Goal: Navigation & Orientation: Find specific page/section

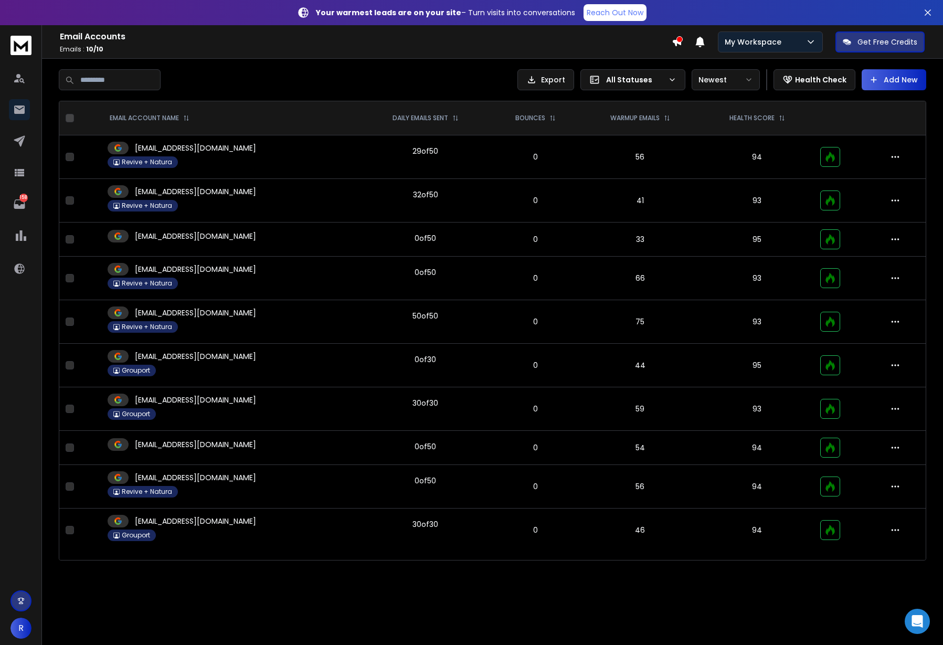
click at [756, 42] on p "My Workspace" at bounding box center [754, 42] width 61 height 10
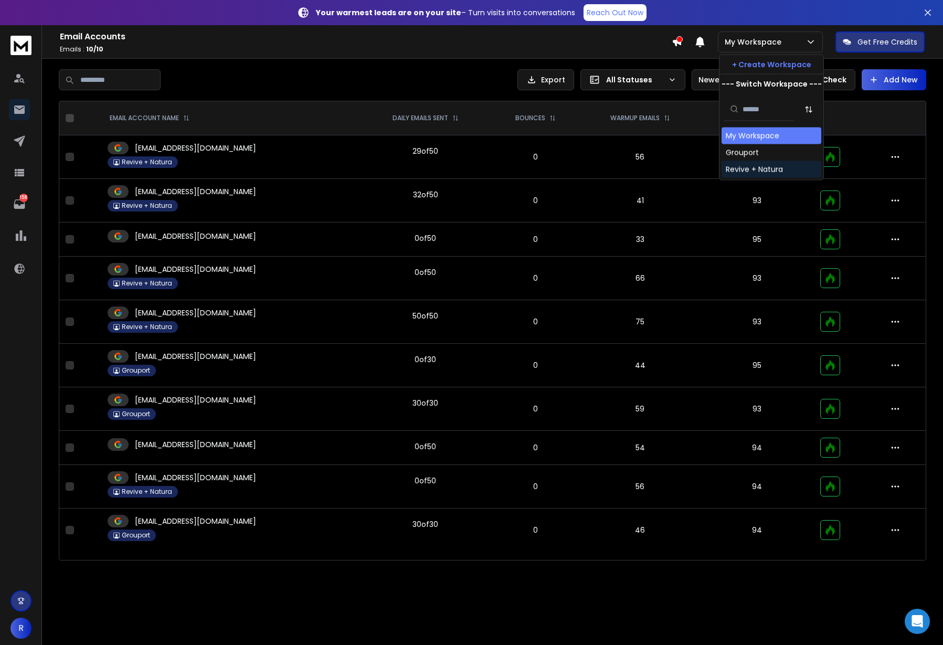
click at [746, 169] on div "Revive + Natura" at bounding box center [753, 169] width 57 height 10
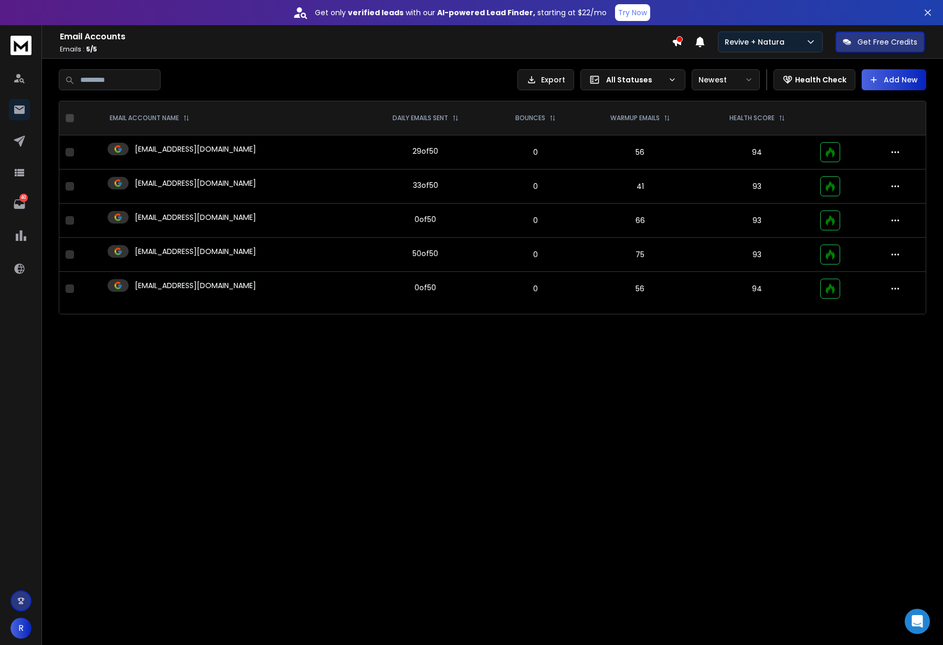
click at [753, 37] on p "Revive + Natura" at bounding box center [756, 42] width 64 height 10
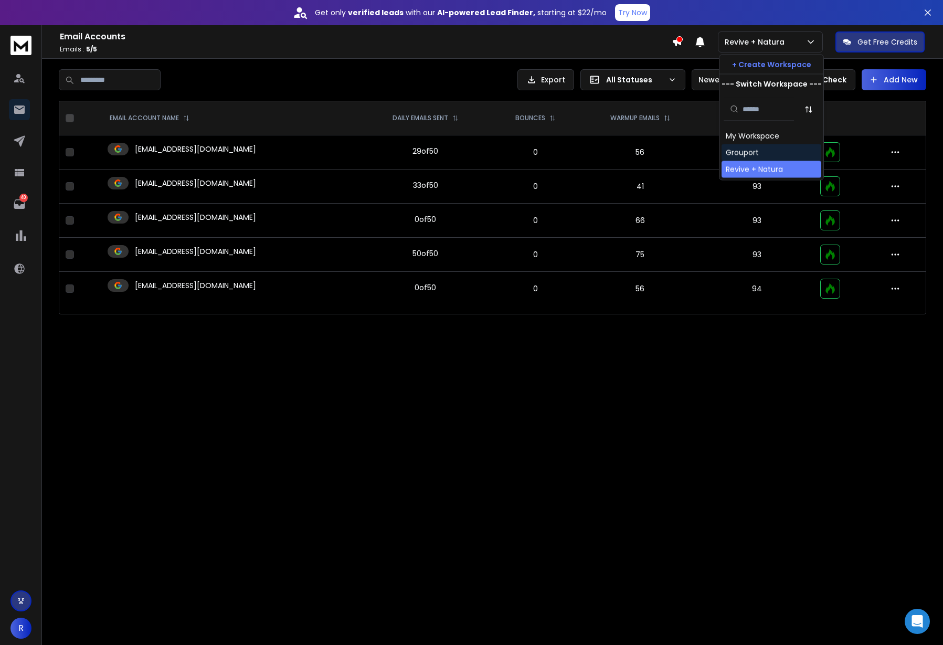
click at [742, 151] on div "Grouport" at bounding box center [741, 152] width 33 height 10
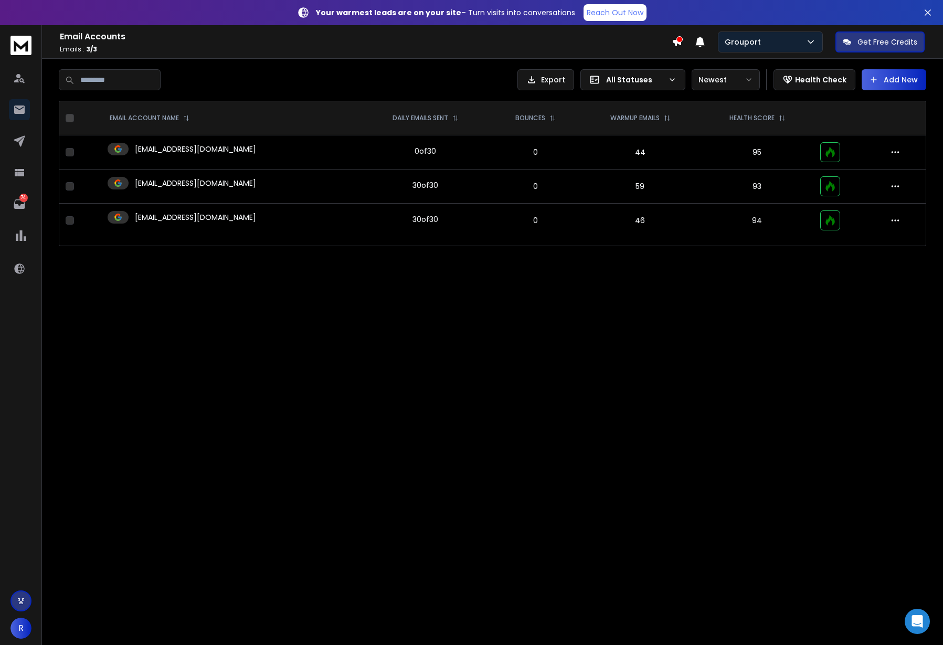
click at [783, 49] on button "Grouport" at bounding box center [770, 41] width 105 height 21
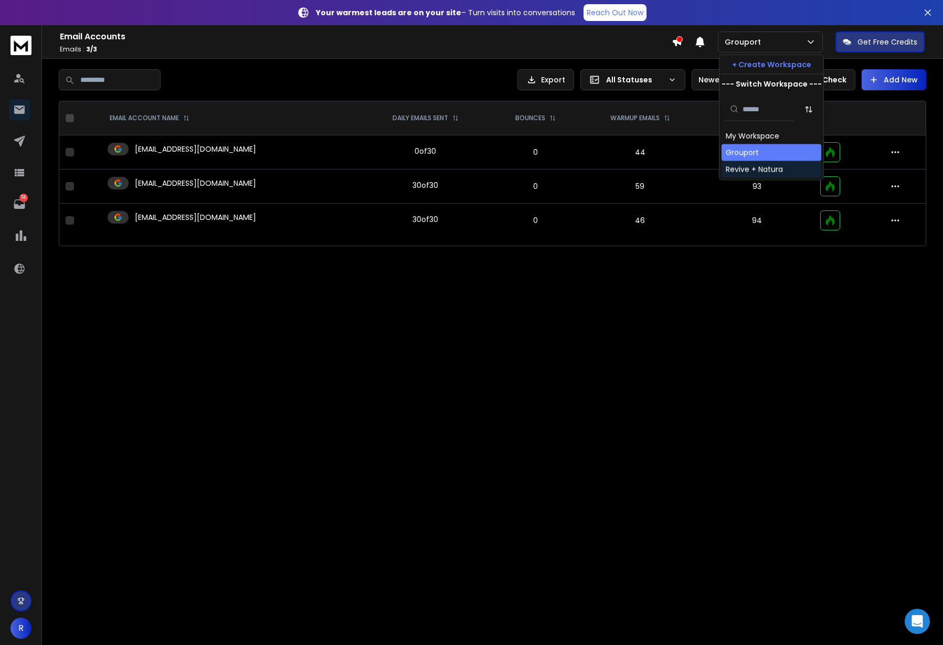
click at [750, 173] on div "Revive + Natura" at bounding box center [753, 169] width 57 height 10
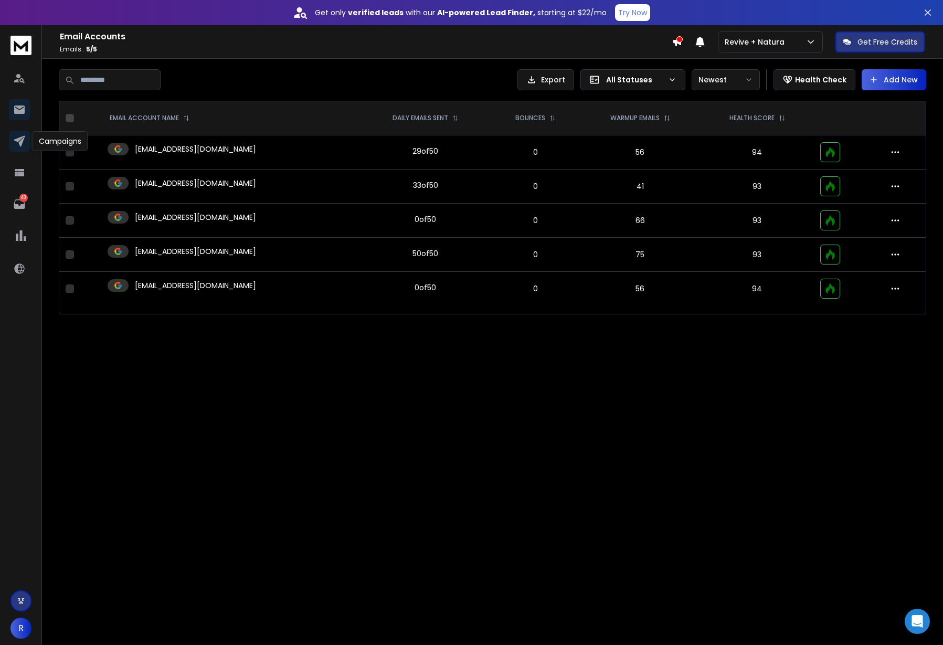
click at [22, 143] on icon at bounding box center [19, 140] width 11 height 11
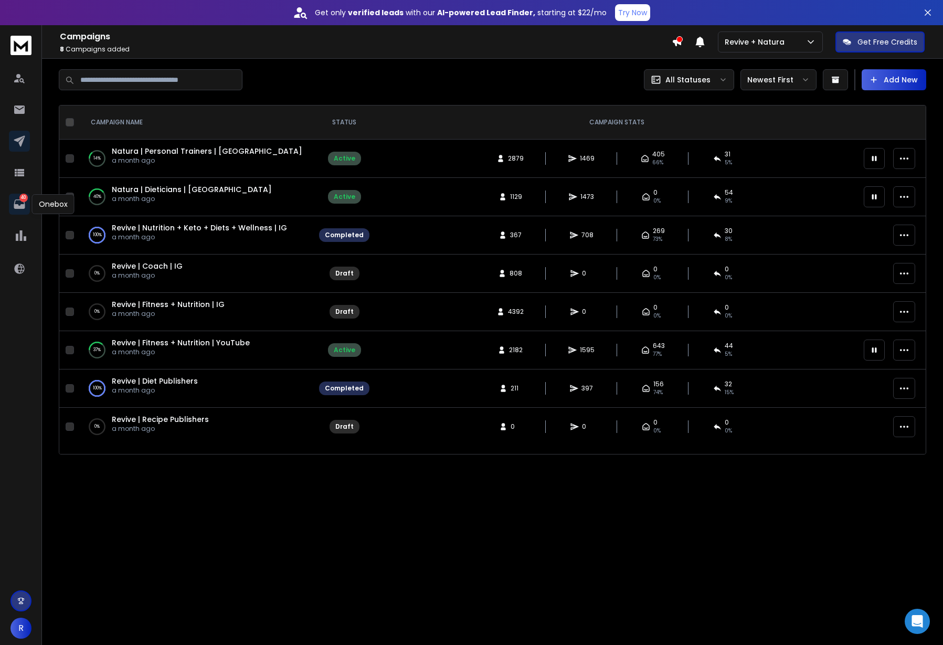
click at [15, 202] on icon at bounding box center [19, 204] width 13 height 13
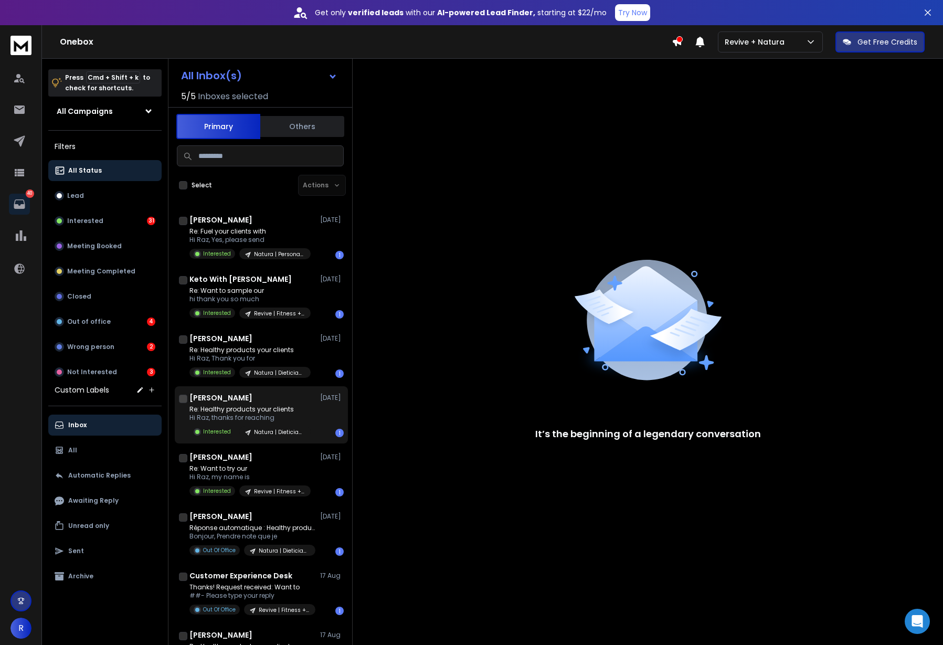
scroll to position [2, 0]
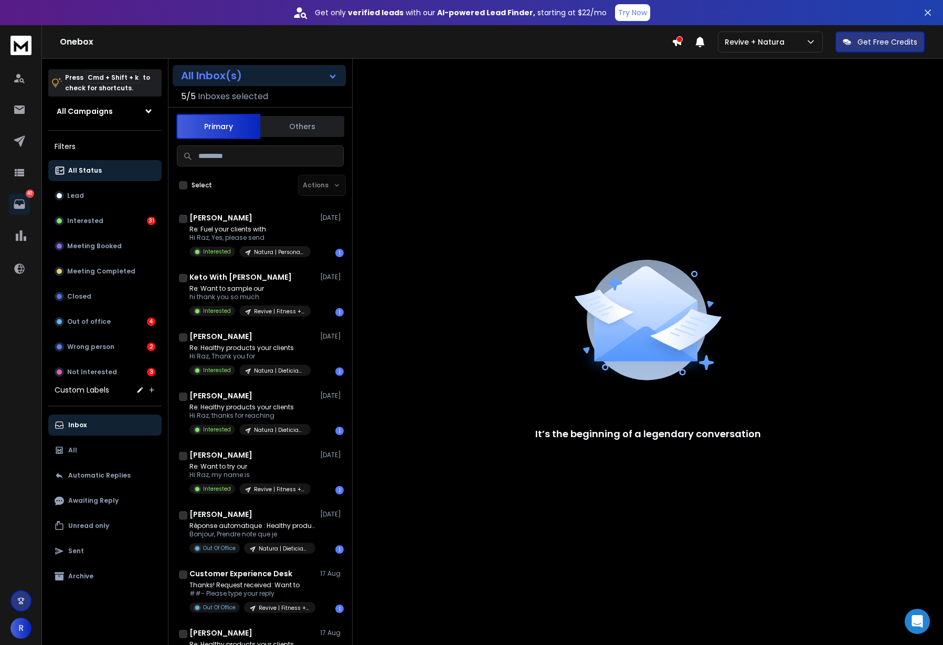
click at [337, 75] on icon at bounding box center [332, 76] width 9 height 9
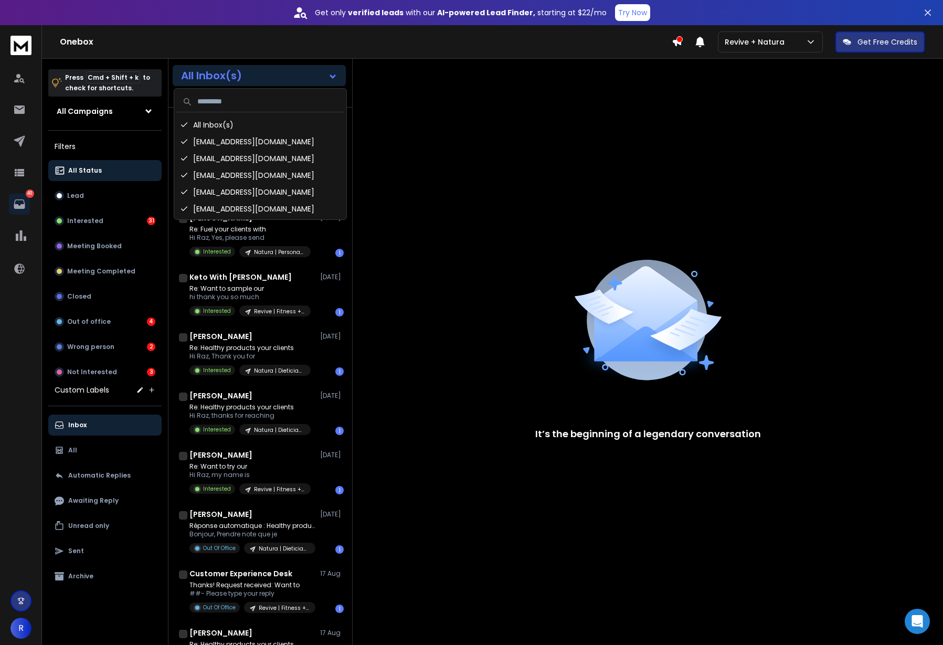
click at [337, 75] on icon at bounding box center [332, 76] width 9 height 9
click at [149, 114] on icon at bounding box center [148, 110] width 9 height 9
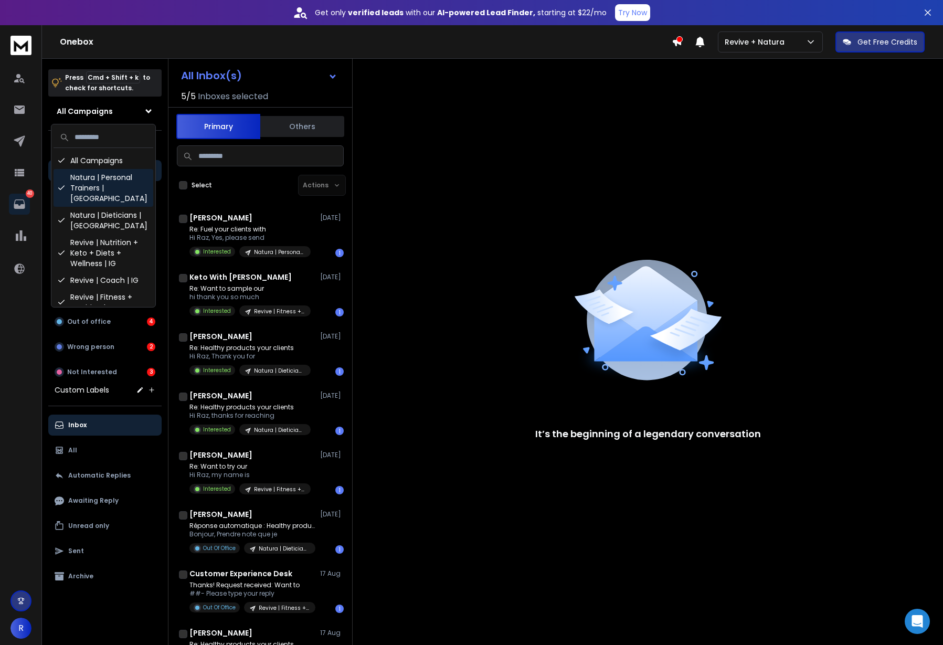
click at [120, 181] on div "Natura | Personal Trainers | [GEOGRAPHIC_DATA]" at bounding box center [103, 188] width 100 height 38
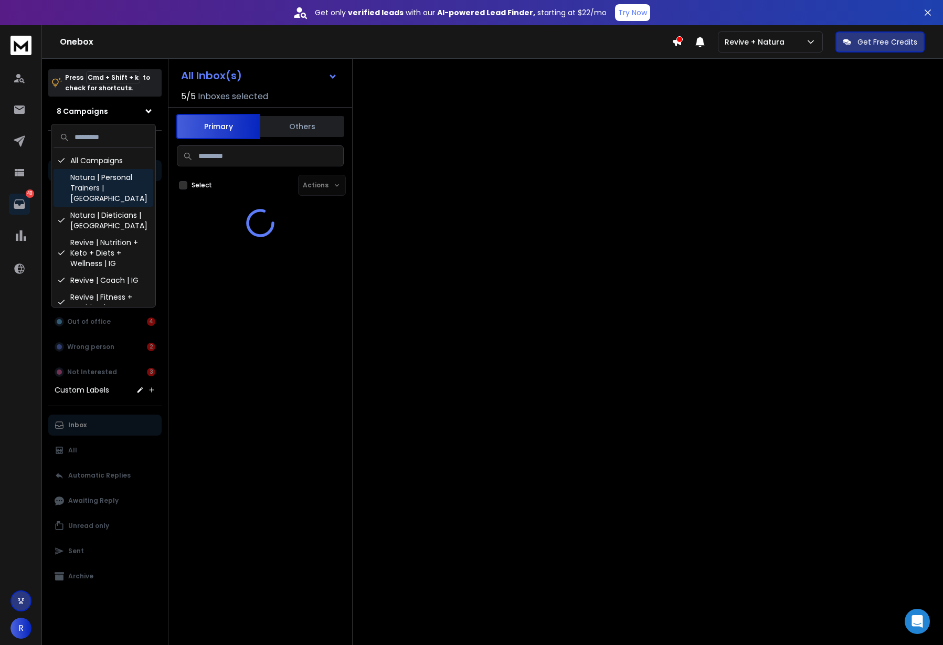
scroll to position [0, 0]
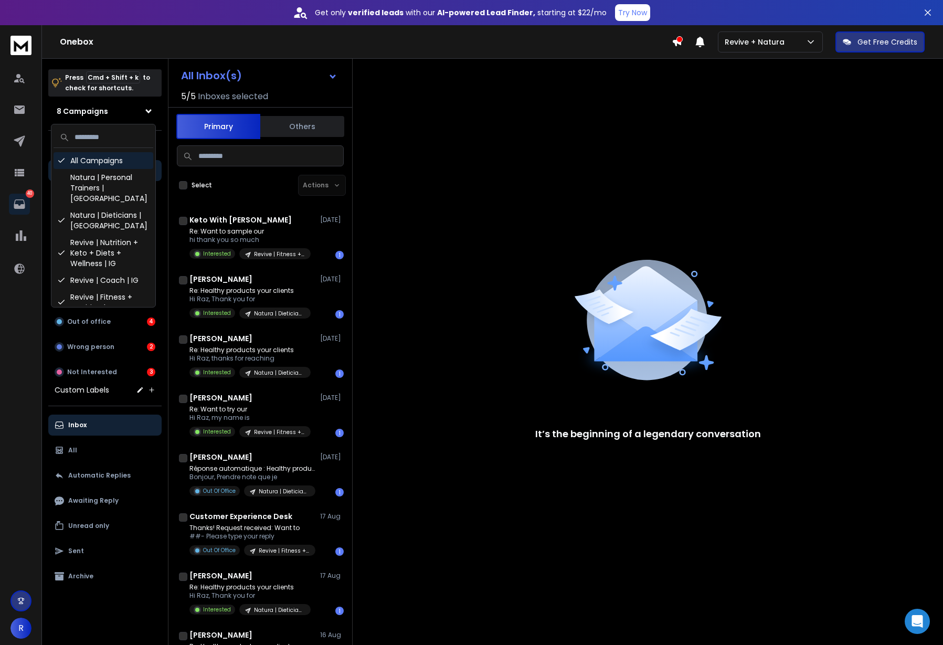
click at [115, 160] on div "All Campaigns" at bounding box center [103, 160] width 100 height 17
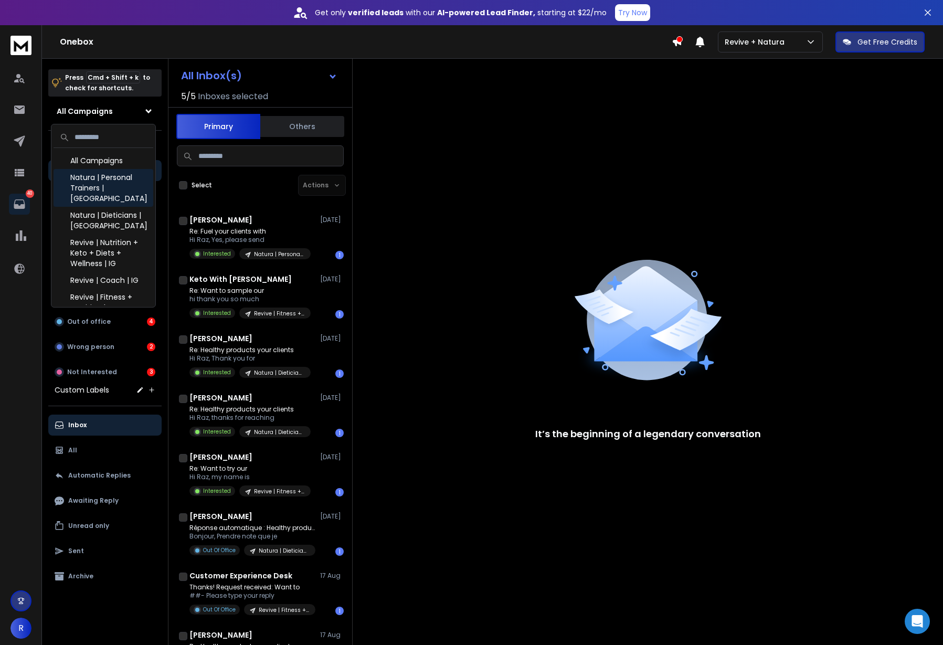
click at [108, 183] on div "Natura | Personal Trainers | [GEOGRAPHIC_DATA]" at bounding box center [103, 188] width 100 height 38
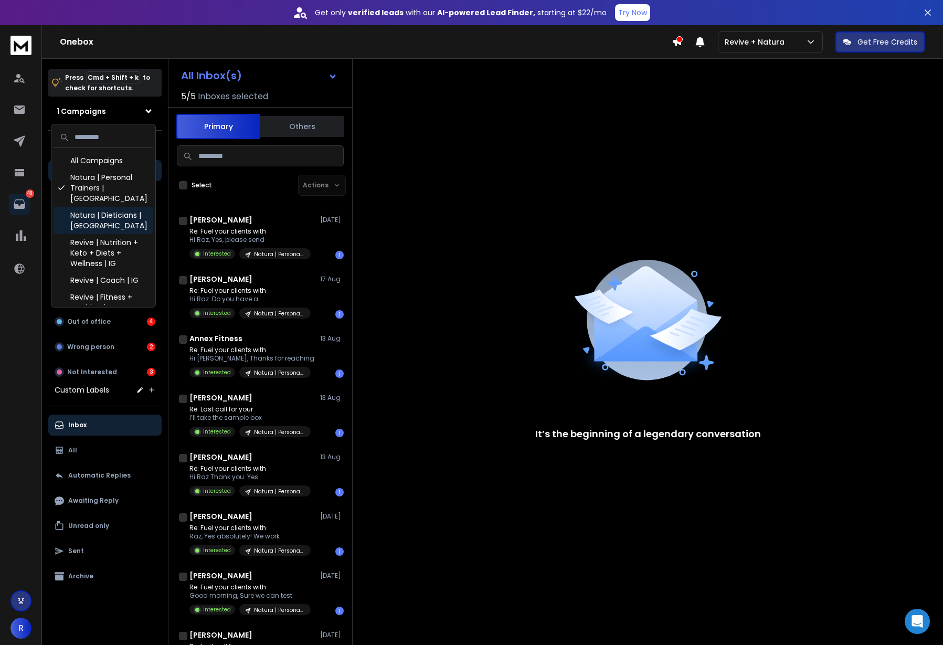
click at [107, 212] on div "Natura | Dieticians | [GEOGRAPHIC_DATA]" at bounding box center [103, 220] width 100 height 27
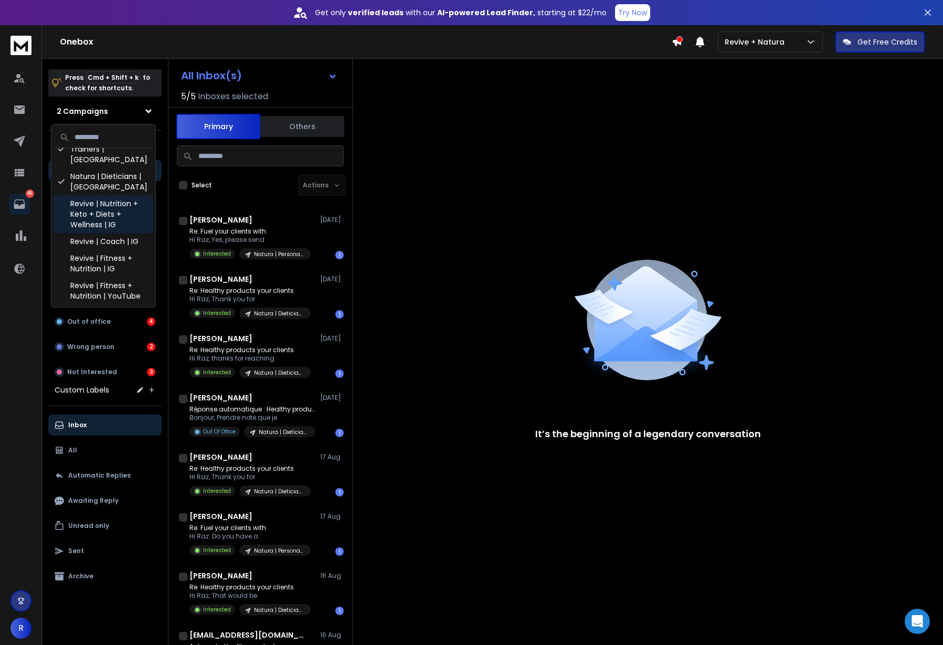
scroll to position [82, 0]
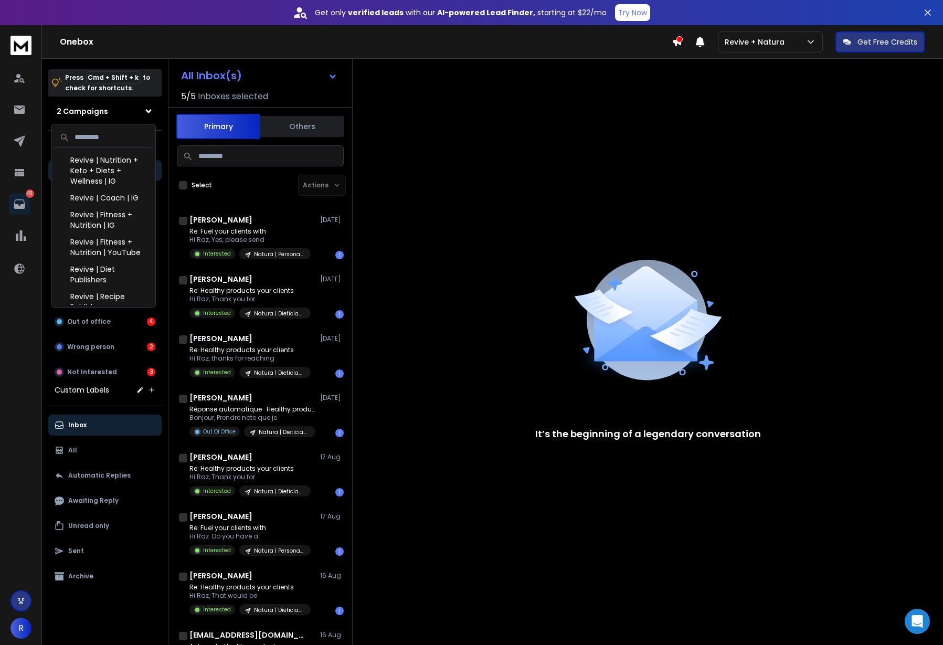
click at [478, 232] on div "It’s the beginning of a legendary conversation" at bounding box center [647, 333] width 590 height 548
